Goal: Task Accomplishment & Management: Manage account settings

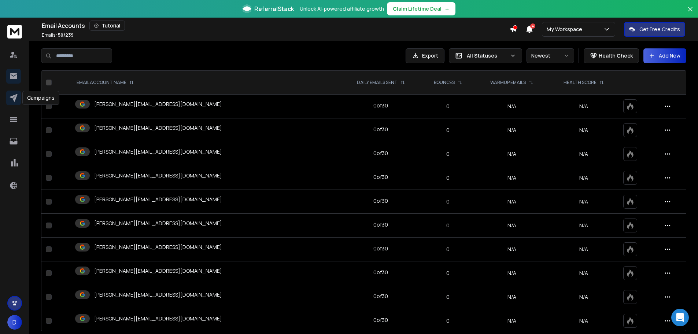
click at [14, 102] on link at bounding box center [13, 97] width 15 height 15
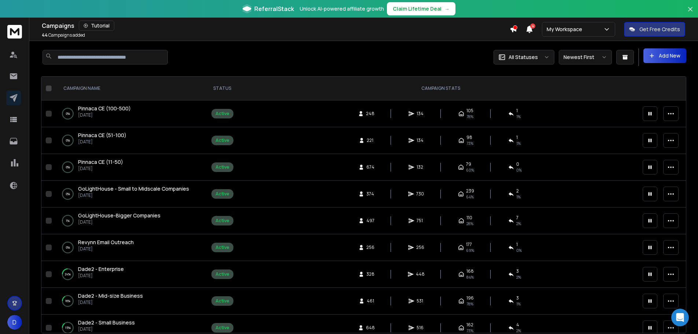
click at [119, 189] on span "GoLightHouse - Small to Midscale Companies" at bounding box center [133, 188] width 111 height 7
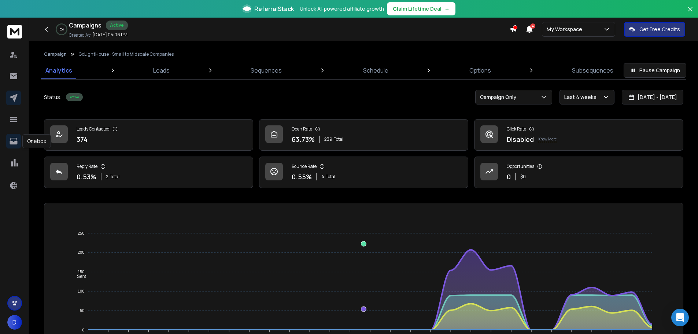
click at [18, 139] on icon at bounding box center [13, 141] width 9 height 9
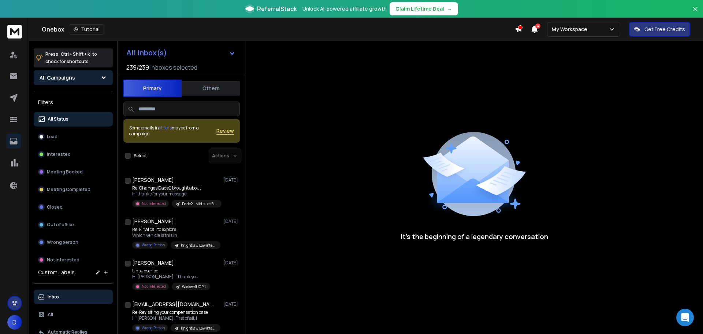
click at [100, 78] on icon at bounding box center [103, 77] width 7 height 7
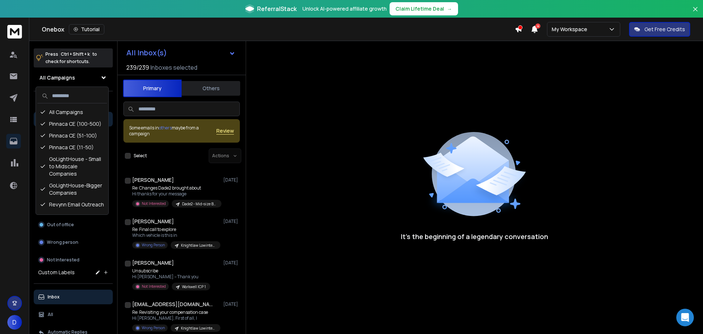
click at [306, 207] on div "It’s the beginning of a legendary conversation" at bounding box center [474, 183] width 457 height 284
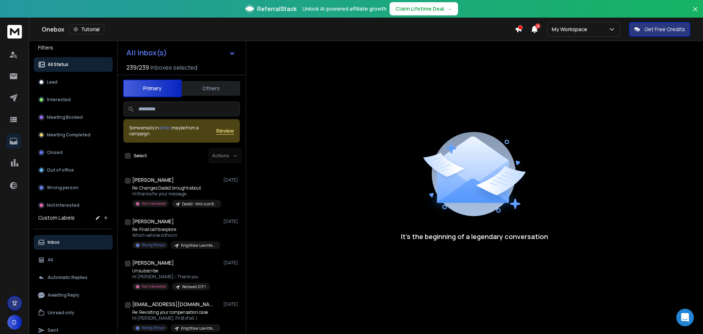
scroll to position [105, 0]
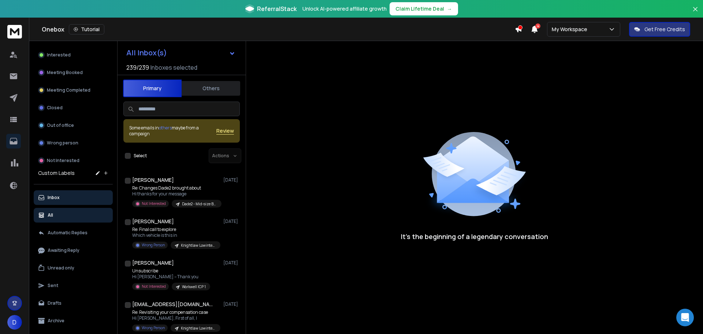
click at [57, 208] on button "All" at bounding box center [73, 215] width 79 height 15
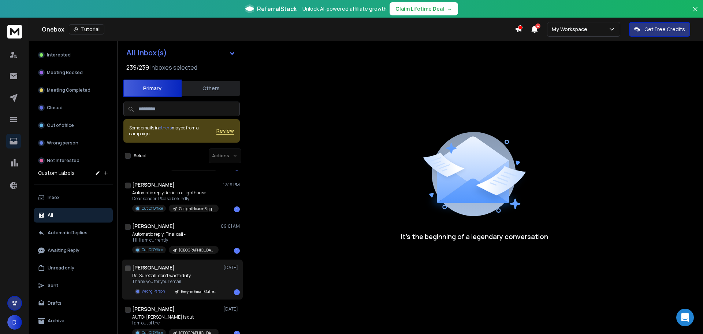
scroll to position [0, 0]
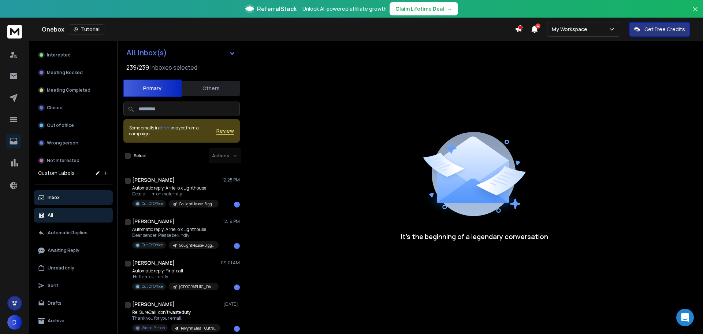
click at [67, 193] on button "Inbox" at bounding box center [73, 197] width 79 height 15
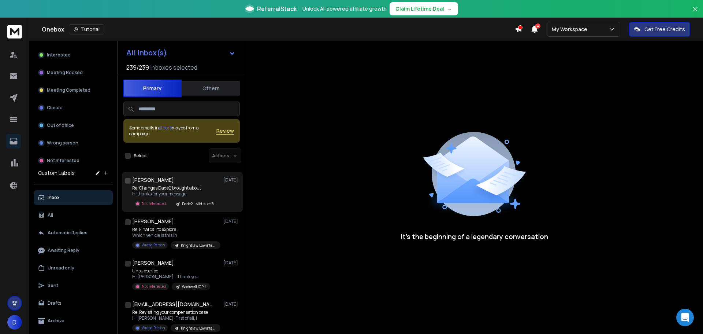
click at [173, 186] on p "Re: Changes Dade2 brought about" at bounding box center [176, 188] width 88 height 6
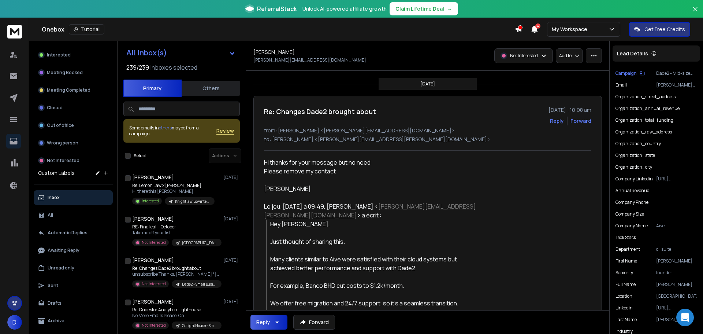
scroll to position [256, 0]
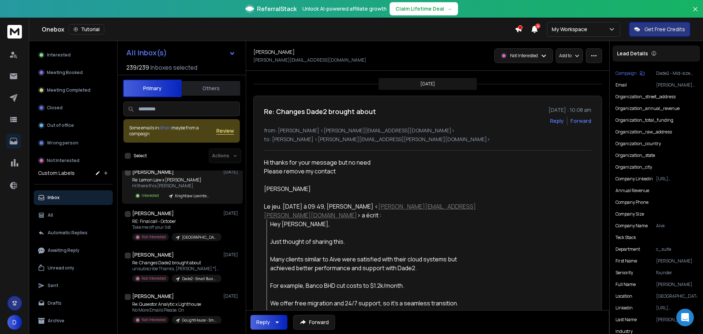
click at [186, 181] on p "Re: Lemon Law x [PERSON_NAME]" at bounding box center [173, 180] width 82 height 6
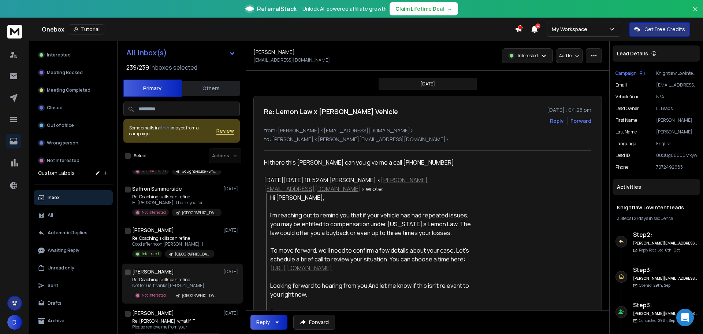
scroll to position [403, 0]
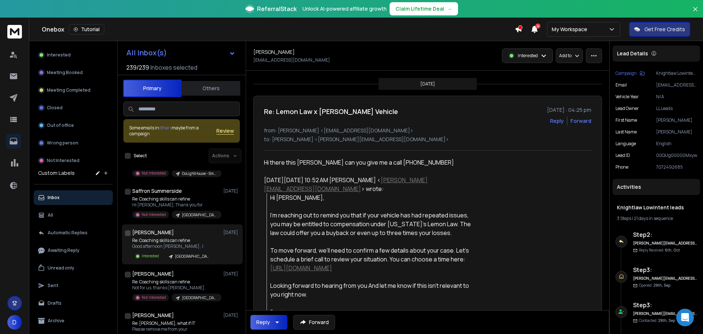
click at [180, 234] on div "[PERSON_NAME] [DATE]" at bounding box center [186, 232] width 108 height 7
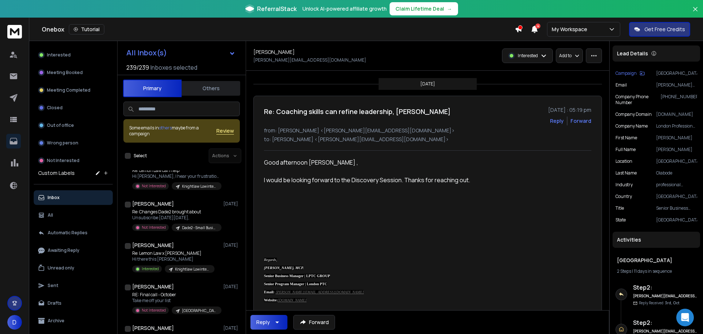
scroll to position [0, 0]
